Goal: Task Accomplishment & Management: Manage account settings

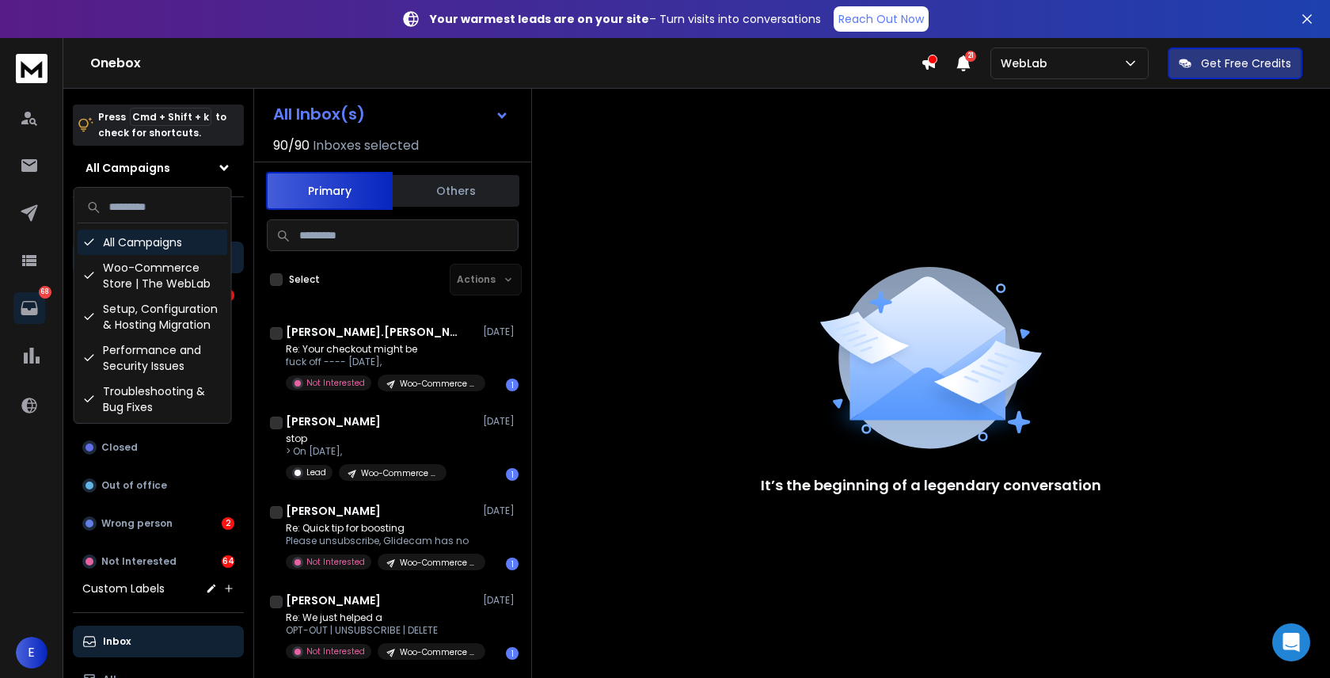
click at [92, 244] on icon at bounding box center [89, 242] width 13 height 13
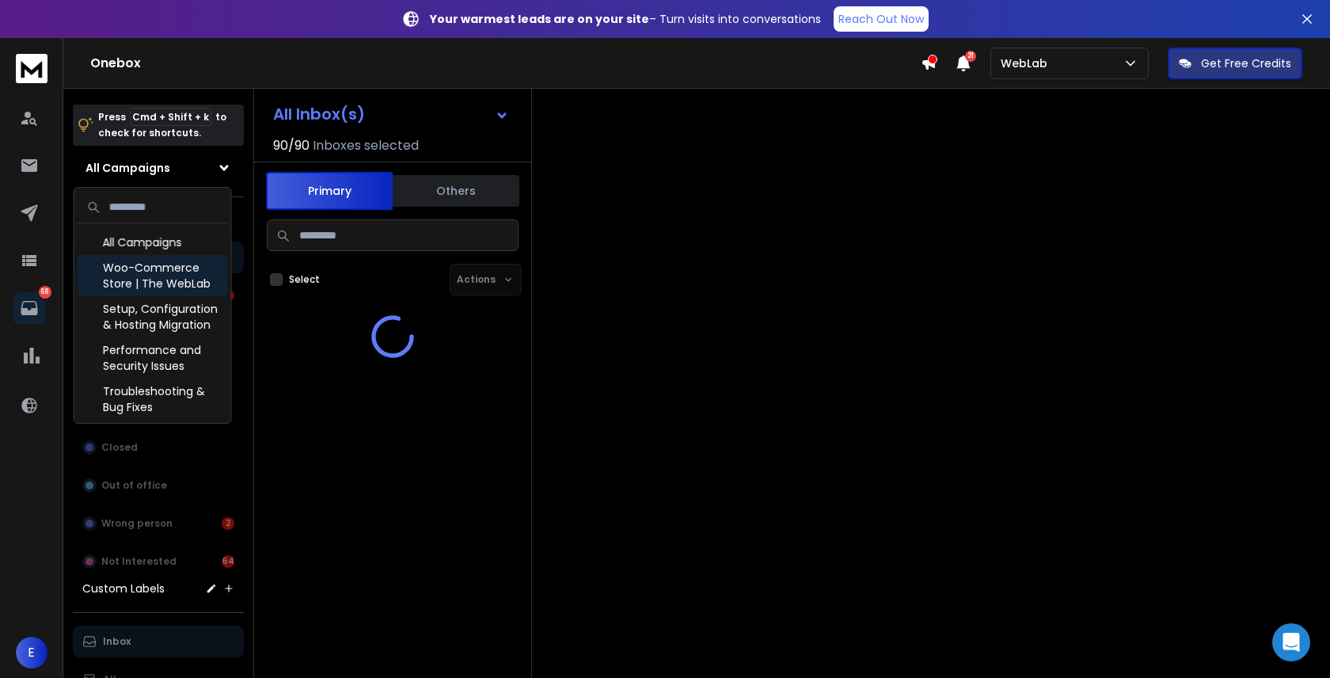
click at [160, 274] on div "Woo-Commerce Store | The WebLab" at bounding box center [153, 275] width 150 height 41
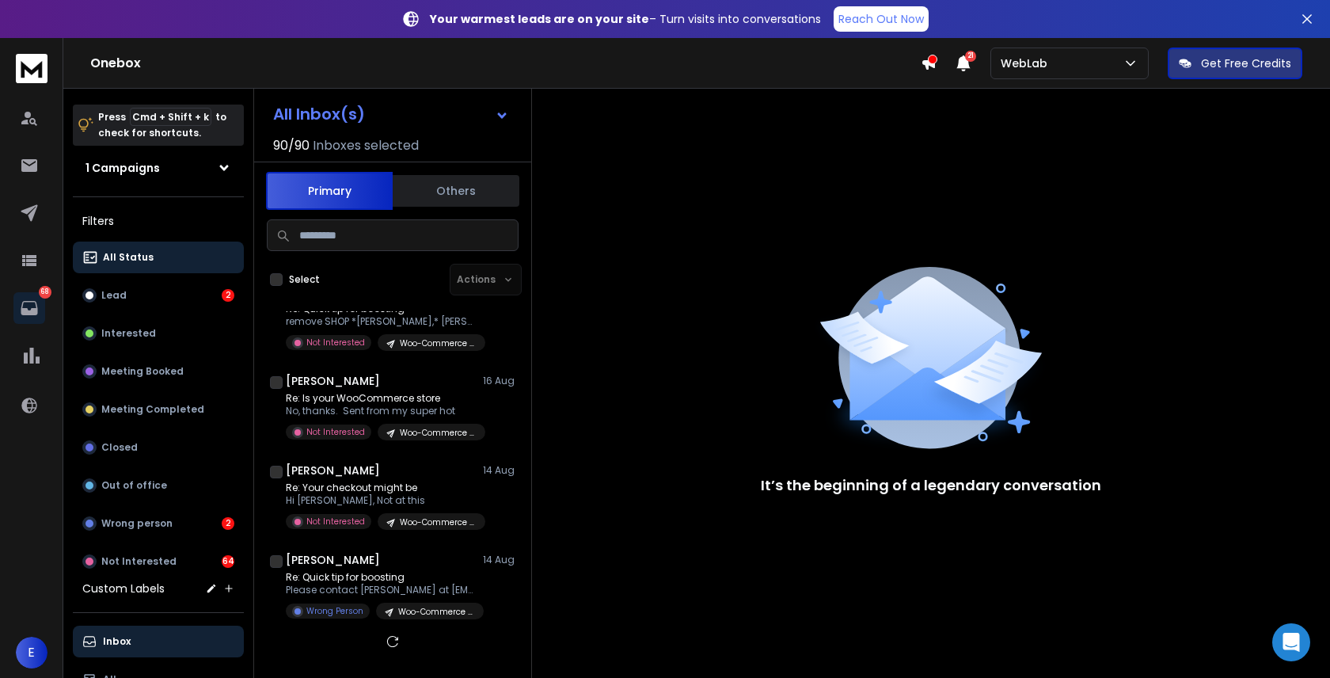
scroll to position [984, 0]
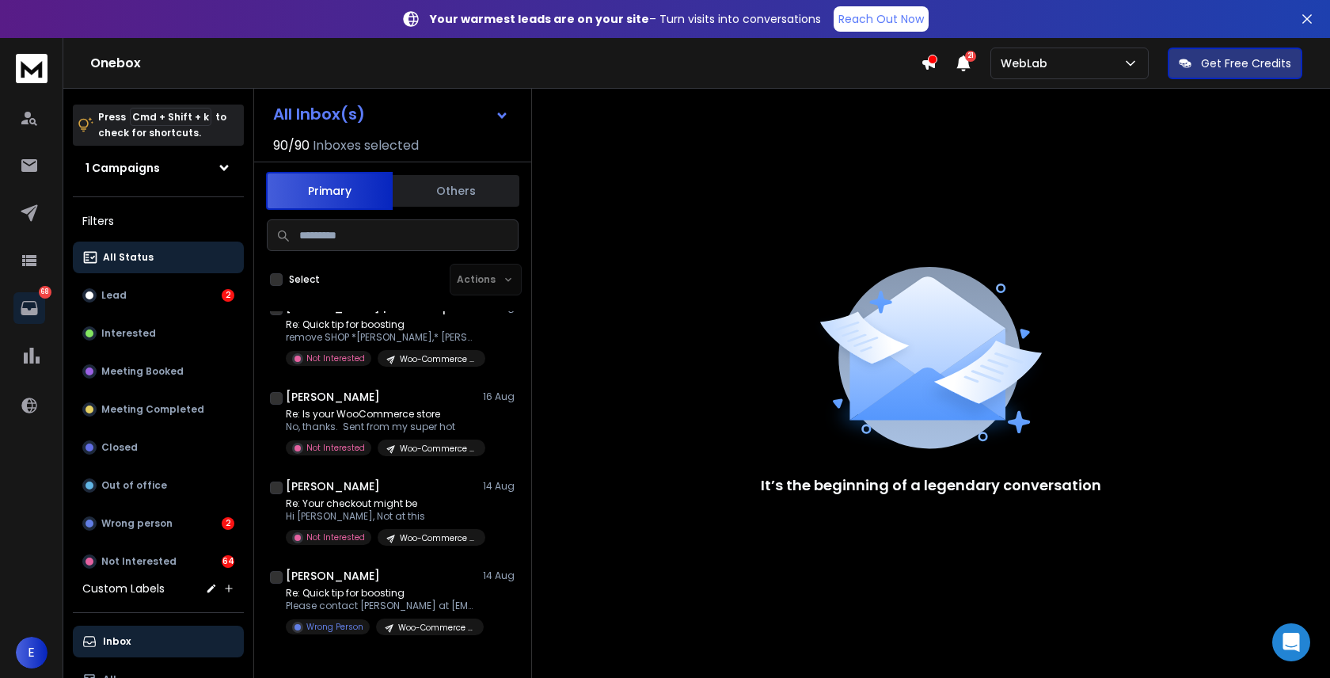
drag, startPoint x: 527, startPoint y: 348, endPoint x: 547, endPoint y: 712, distance: 364.1
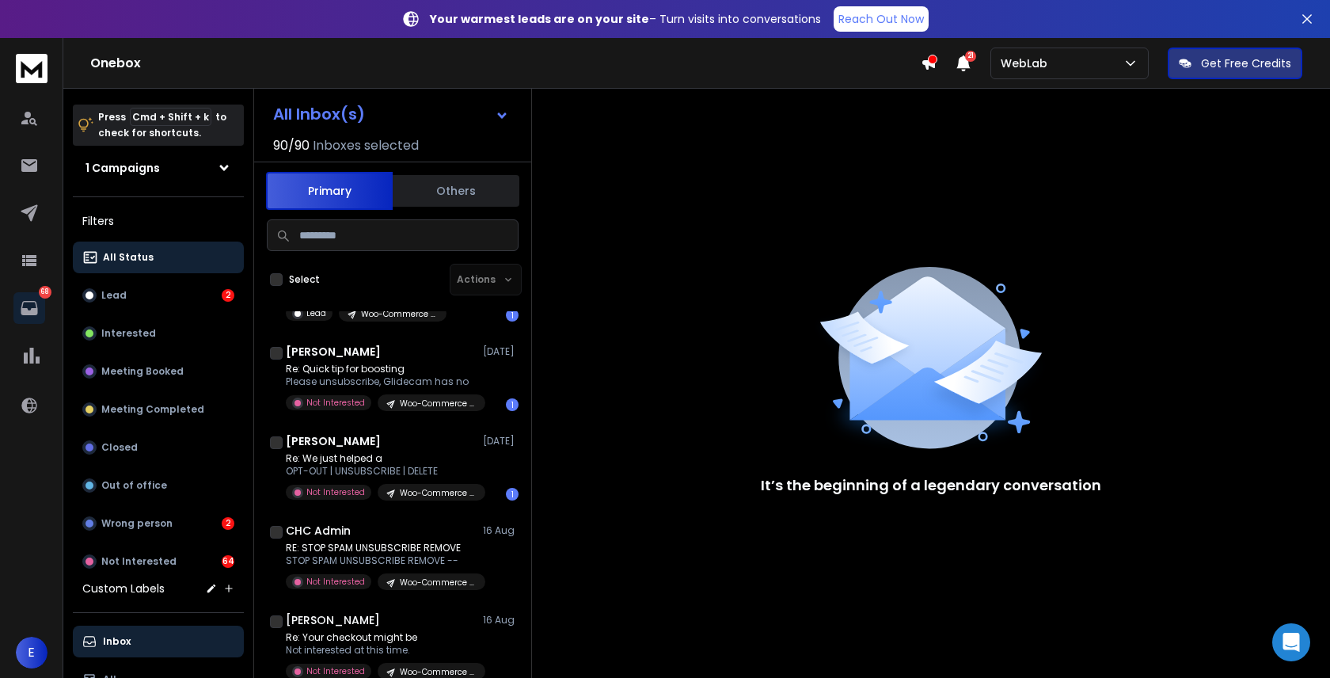
scroll to position [158, 0]
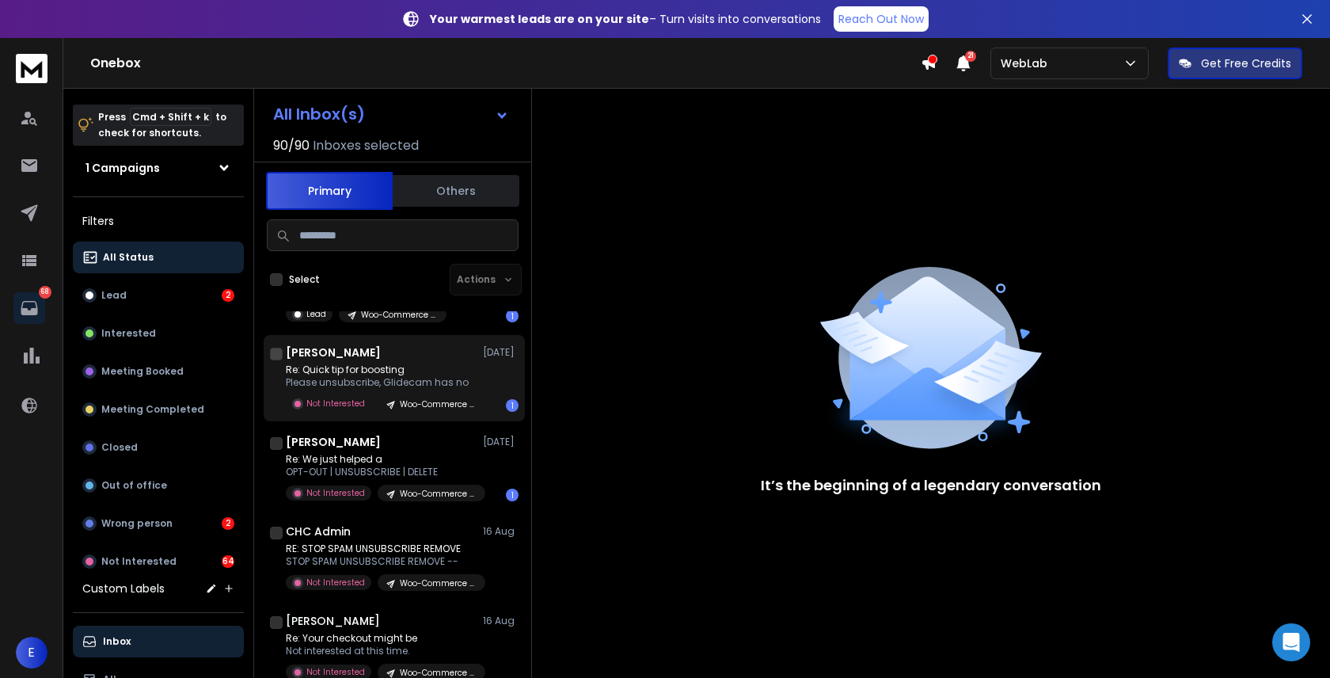
click at [388, 376] on p "Re: Quick tip for boosting" at bounding box center [381, 370] width 190 height 13
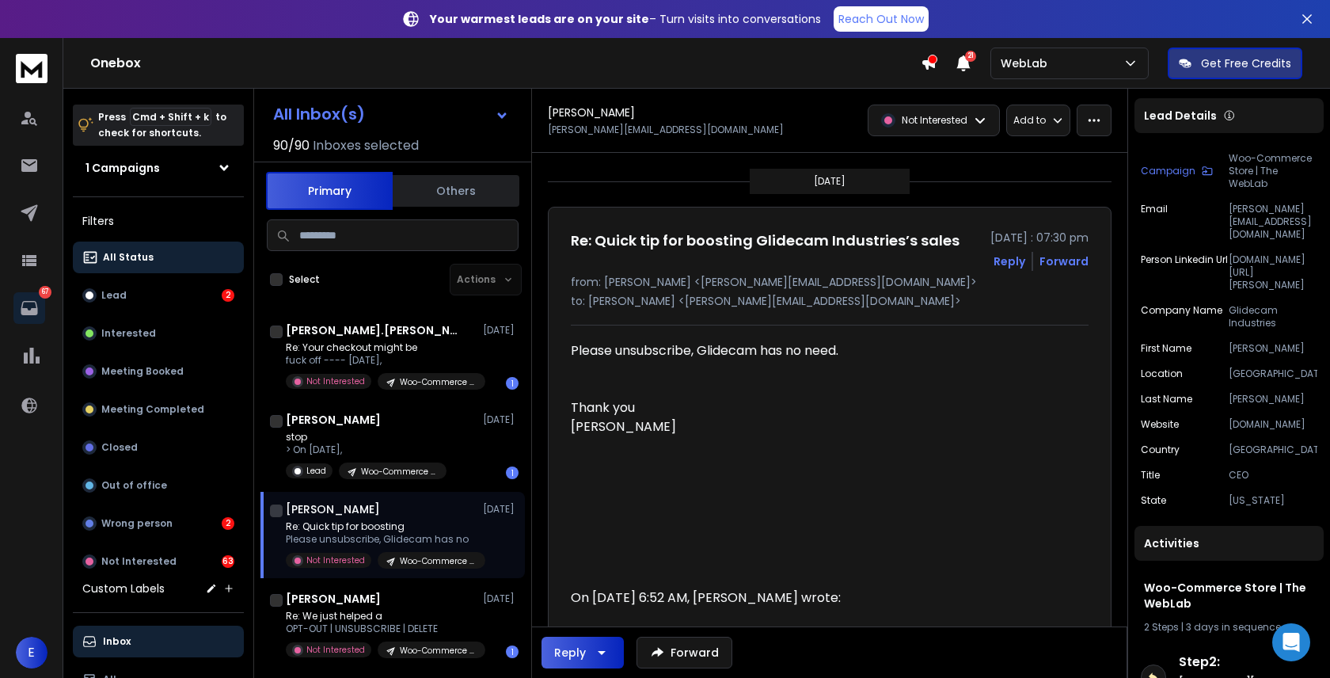
scroll to position [0, 0]
click at [440, 196] on button "Others" at bounding box center [456, 190] width 127 height 35
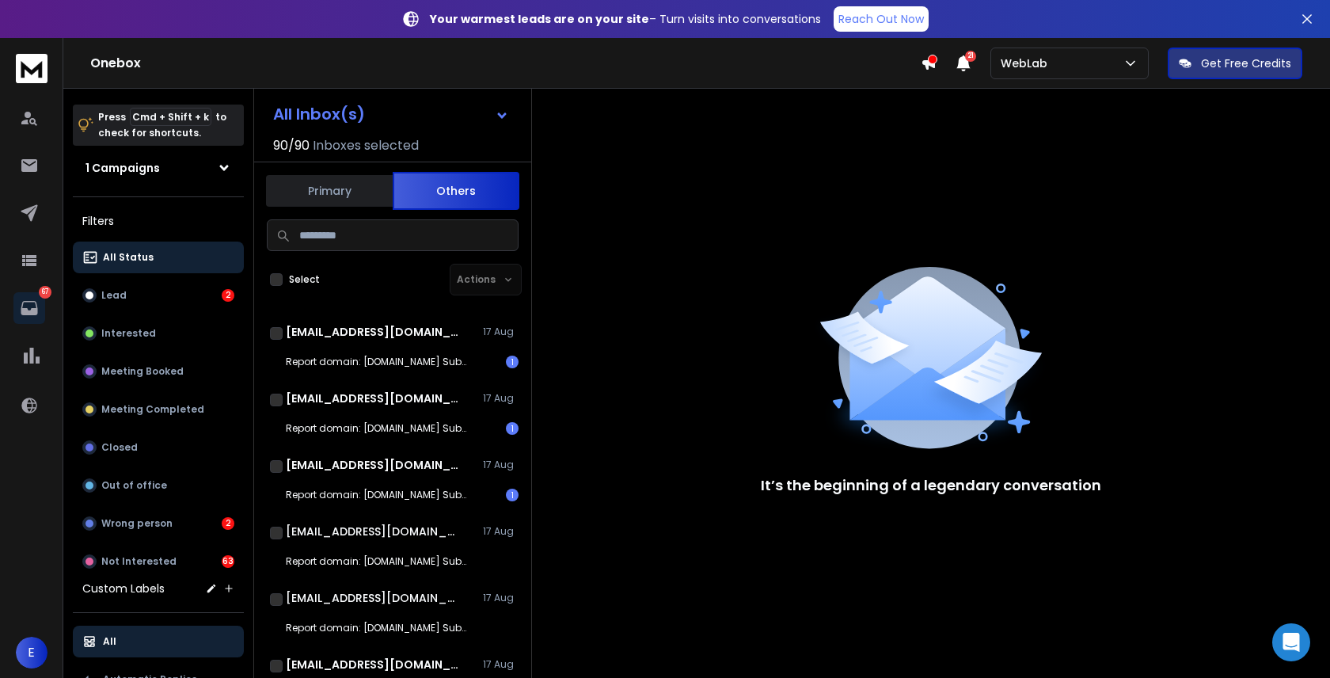
click at [322, 193] on button "Primary" at bounding box center [329, 190] width 127 height 35
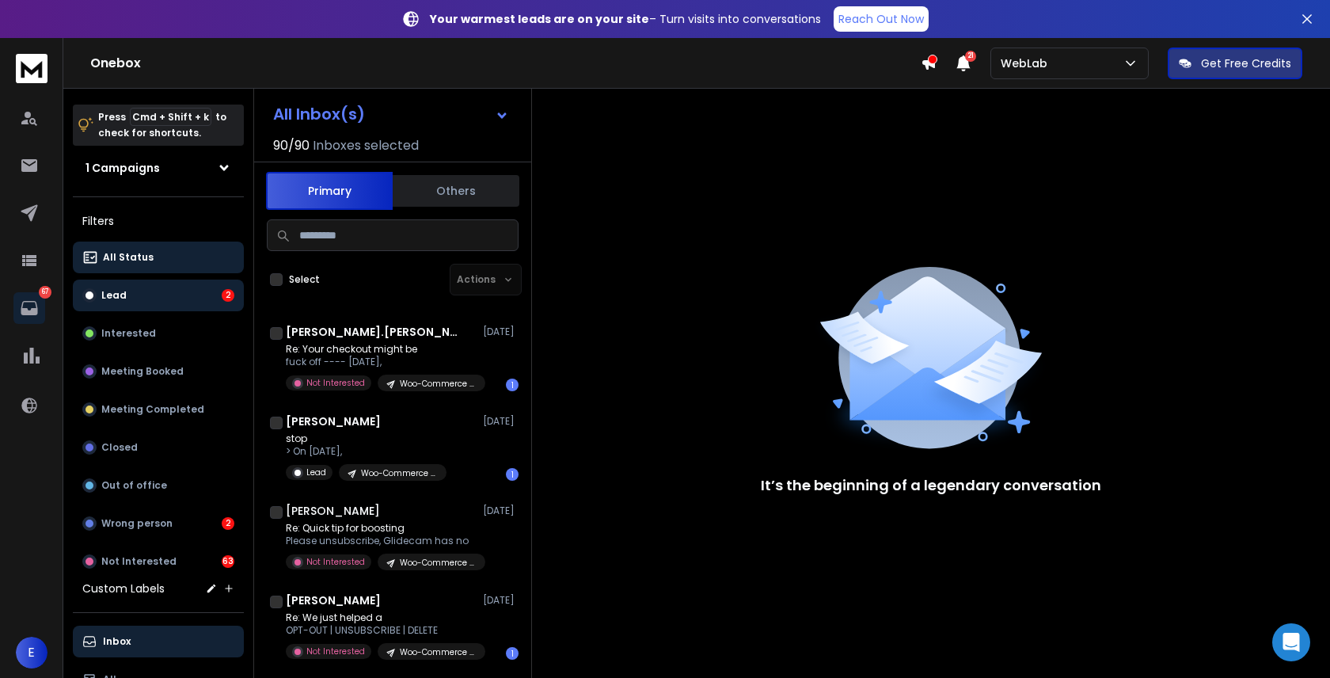
click at [123, 298] on p "Lead" at bounding box center [113, 295] width 25 height 13
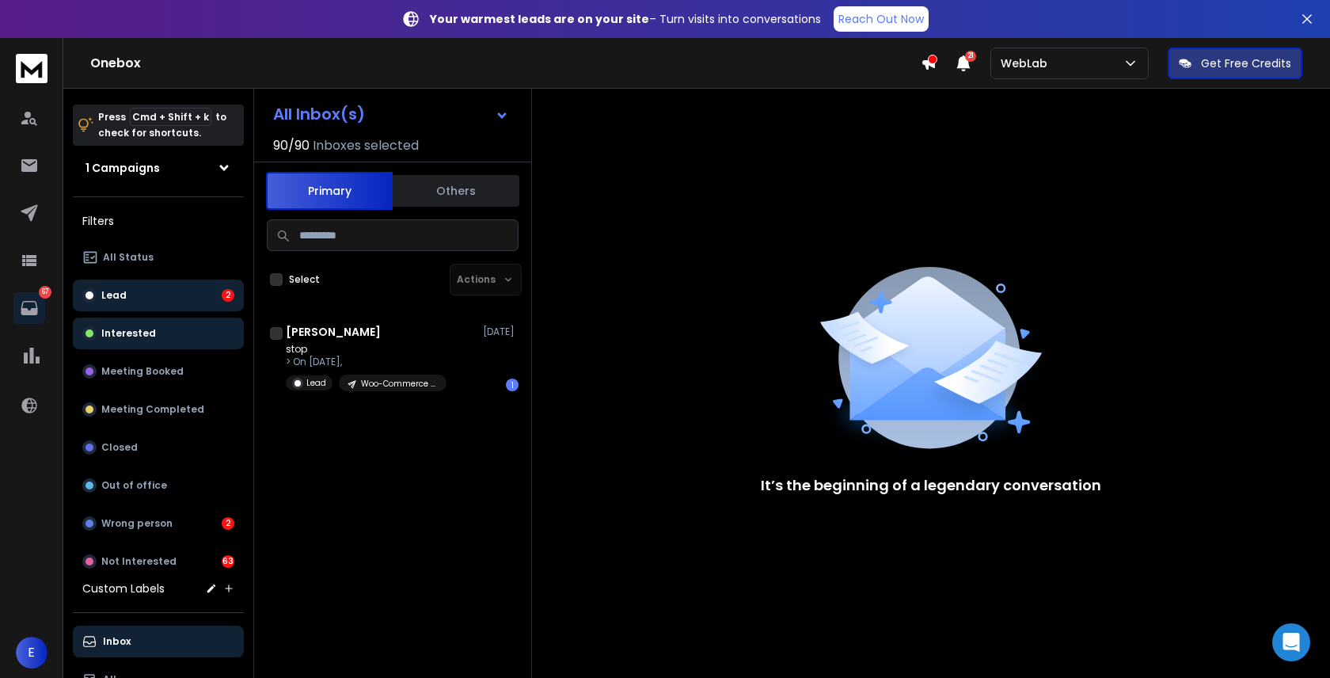
click at [127, 329] on p "Interested" at bounding box center [128, 333] width 55 height 13
click at [140, 300] on button "Lead 2" at bounding box center [158, 296] width 171 height 32
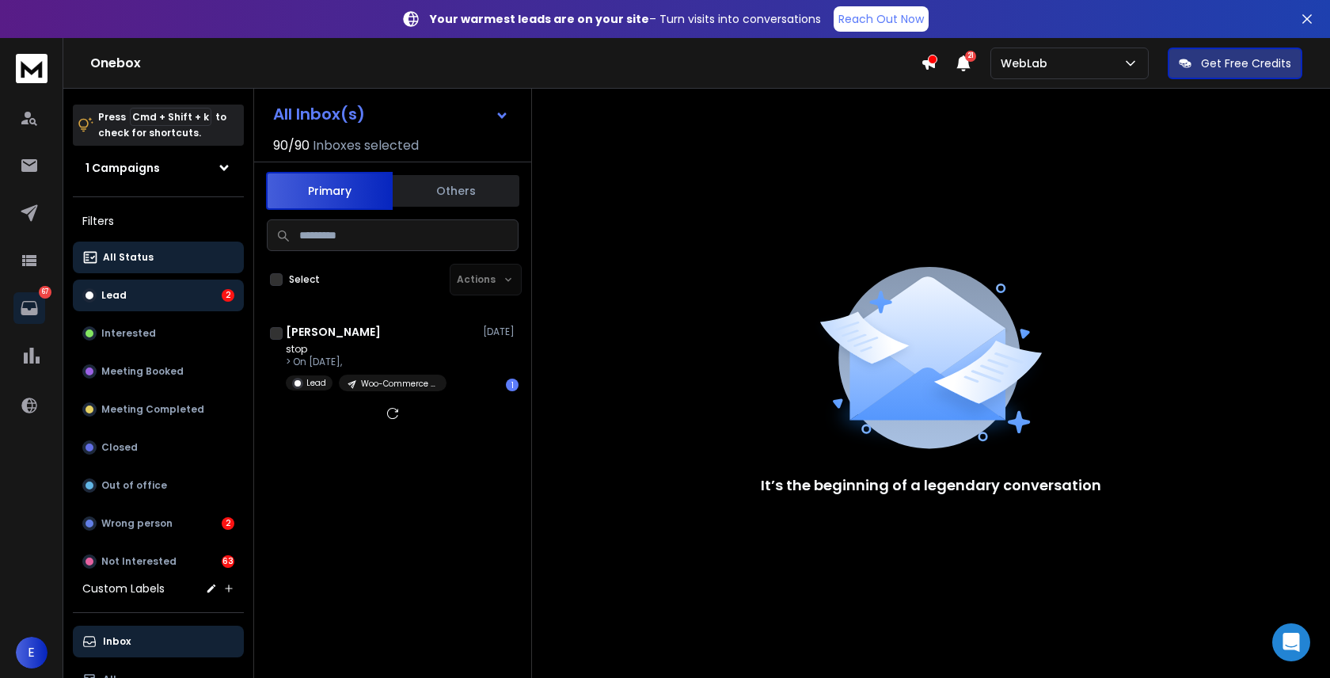
click at [137, 257] on p "All Status" at bounding box center [128, 257] width 51 height 13
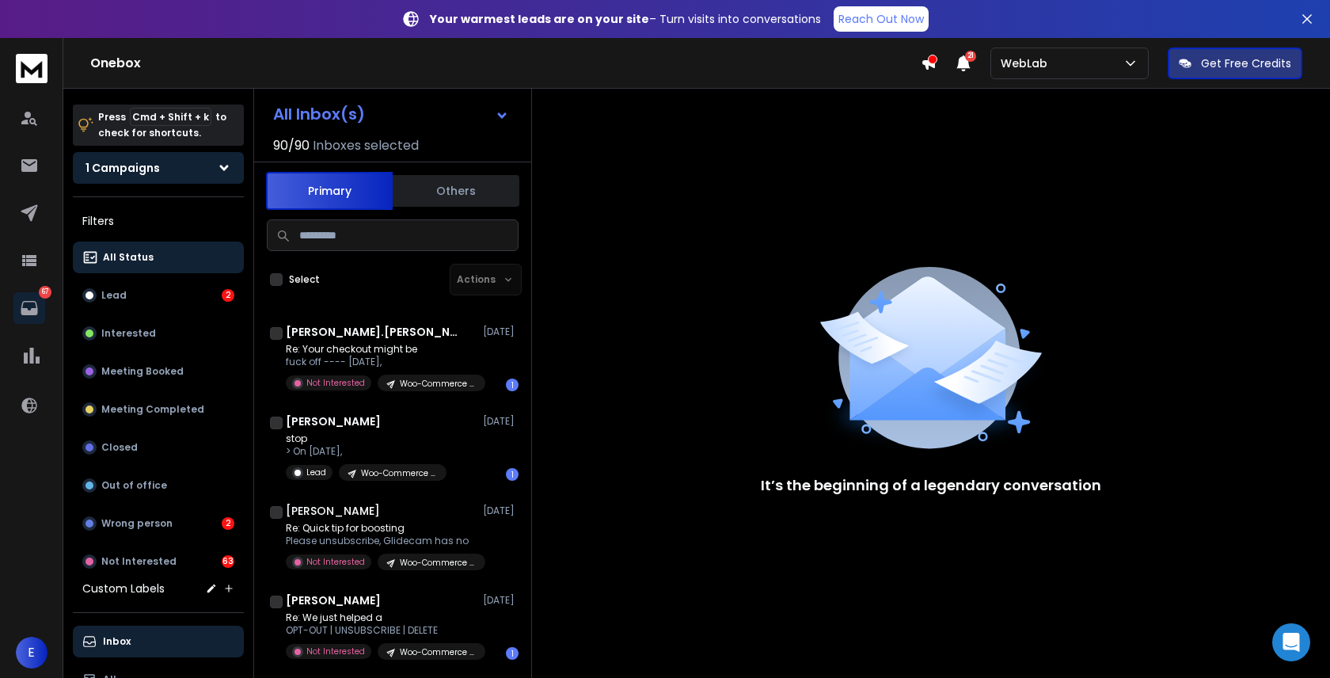
click at [217, 171] on icon at bounding box center [224, 168] width 14 height 14
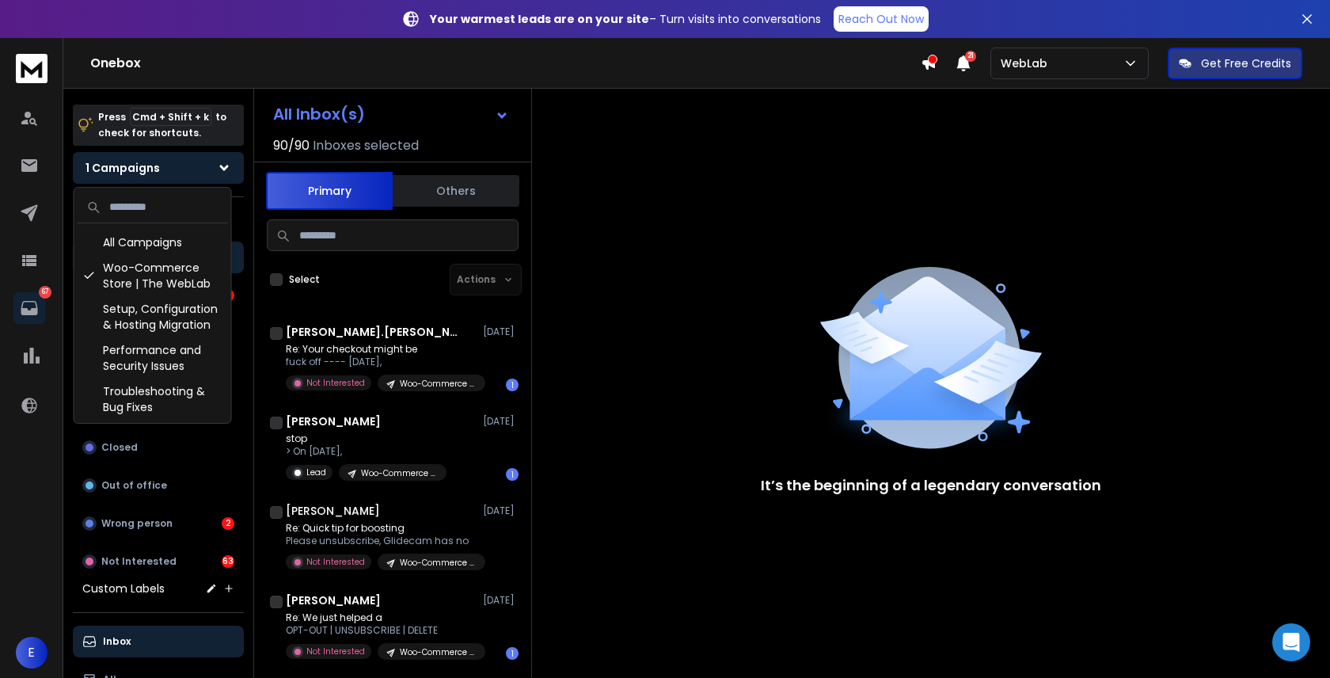
click at [219, 169] on icon at bounding box center [223, 168] width 9 height 6
click at [6, 186] on div "67 E" at bounding box center [31, 361] width 63 height 646
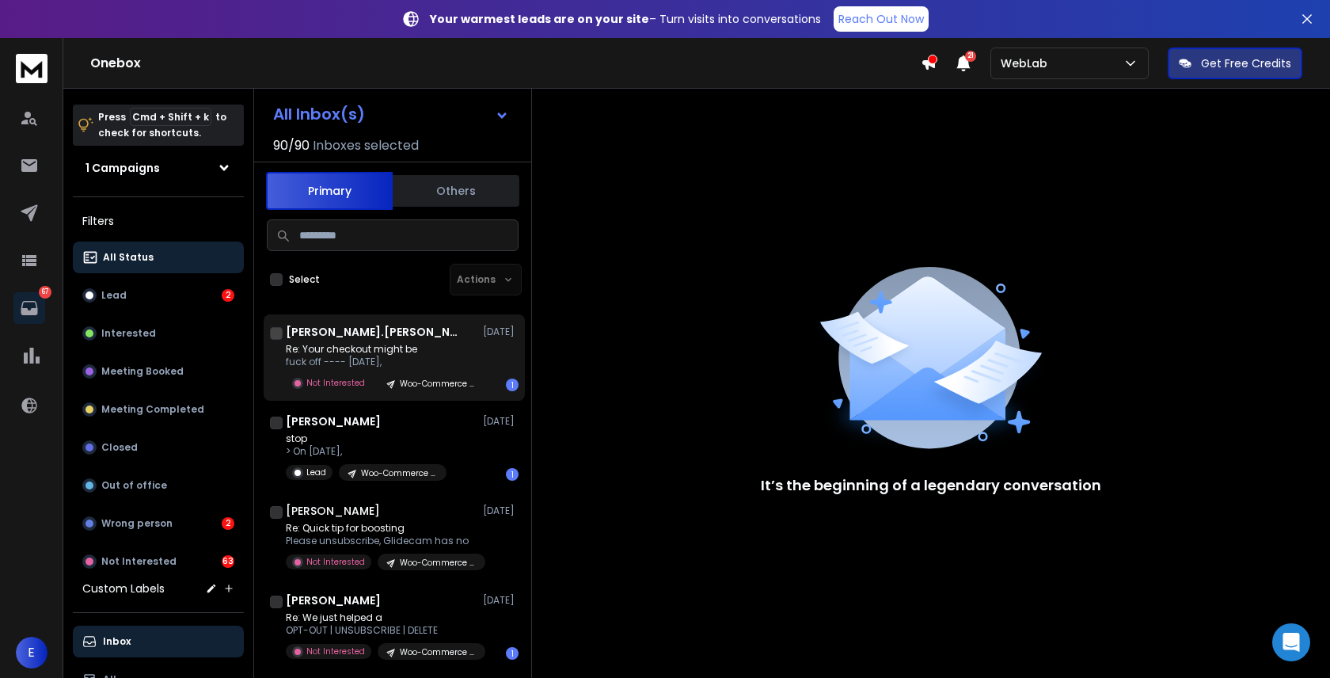
click at [390, 351] on p "Re: Your checkout might be" at bounding box center [381, 349] width 190 height 13
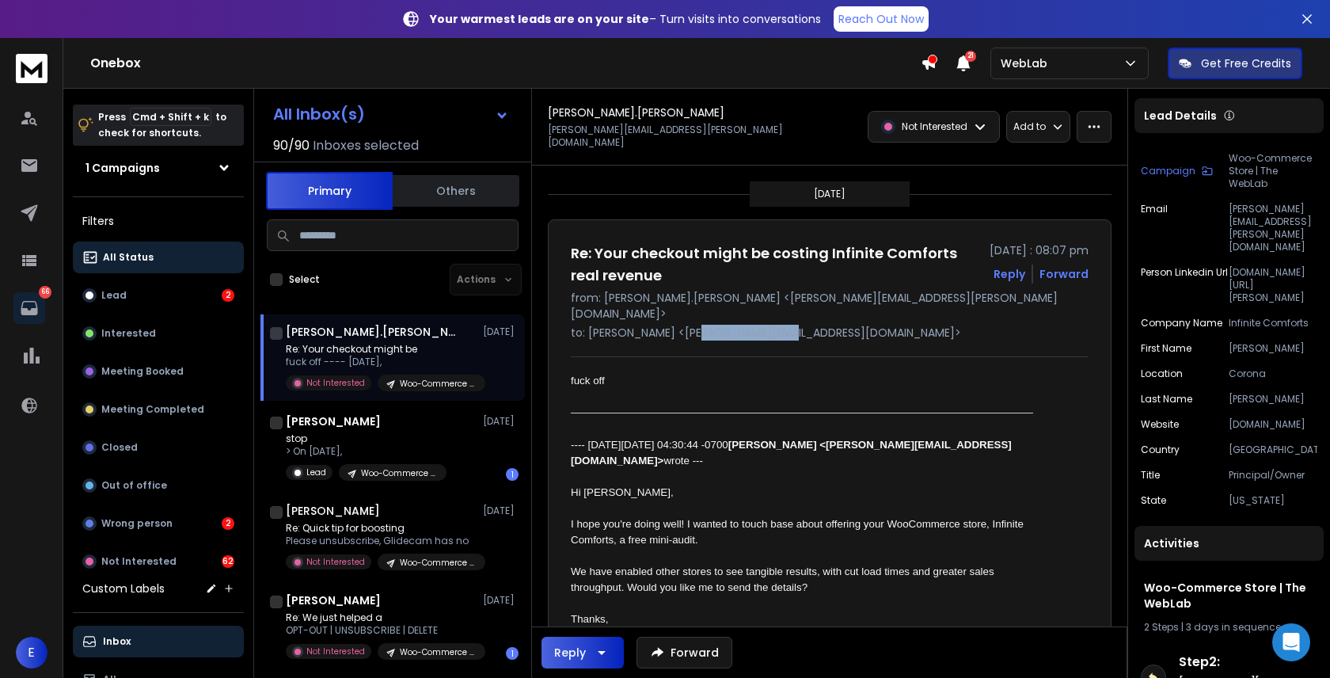
drag, startPoint x: 705, startPoint y: 307, endPoint x: 794, endPoint y: 305, distance: 88.7
click at [794, 325] on p "to: [PERSON_NAME] <[PERSON_NAME][EMAIL_ADDRESS][DOMAIN_NAME]>" at bounding box center [830, 333] width 518 height 16
copy p "[DOMAIN_NAME]"
